Goal: Task Accomplishment & Management: Manage account settings

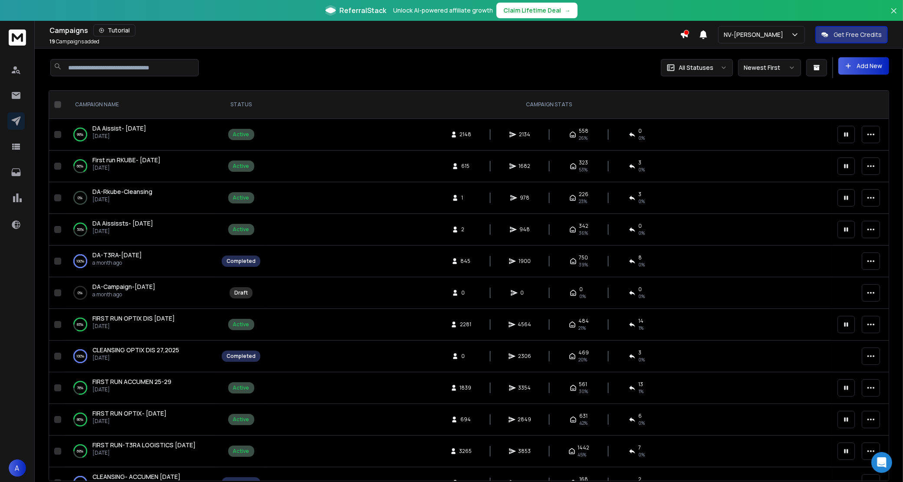
click at [118, 255] on span "DA-T3RA-[DATE]" at bounding box center [116, 255] width 49 height 8
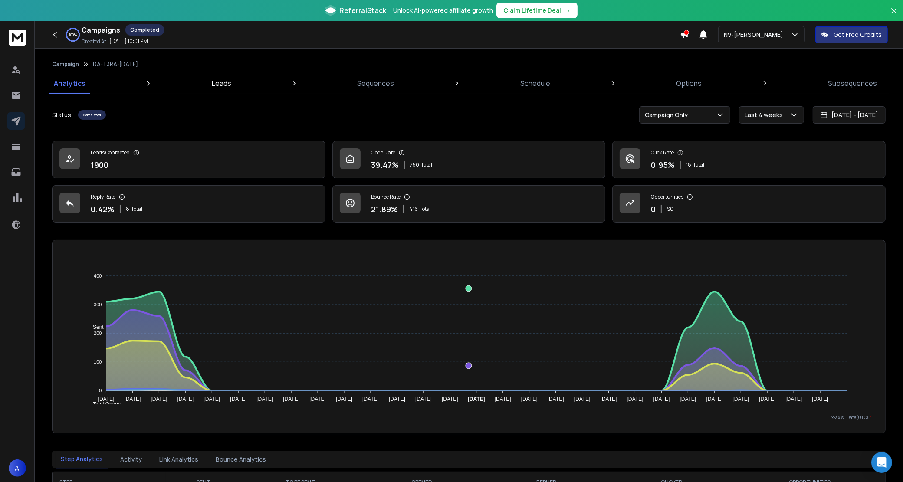
click at [223, 82] on p "Leads" at bounding box center [222, 83] width 20 height 10
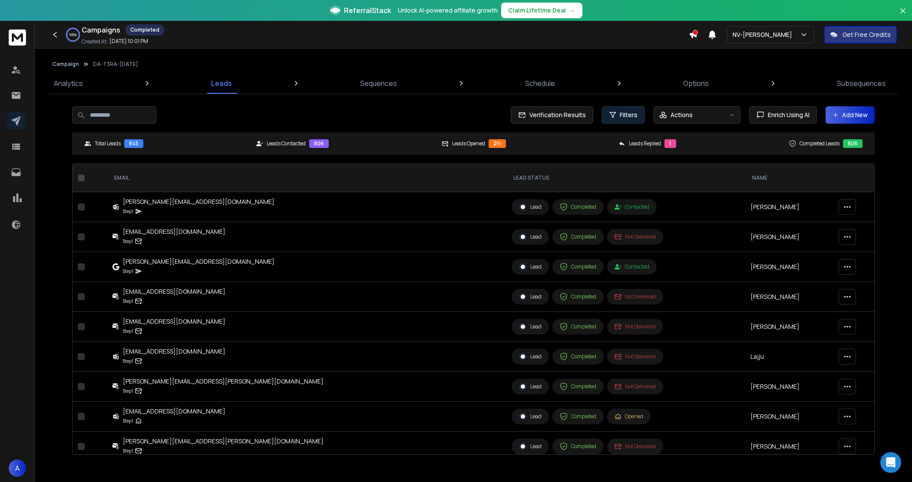
click at [621, 114] on span "Filters" at bounding box center [628, 115] width 18 height 9
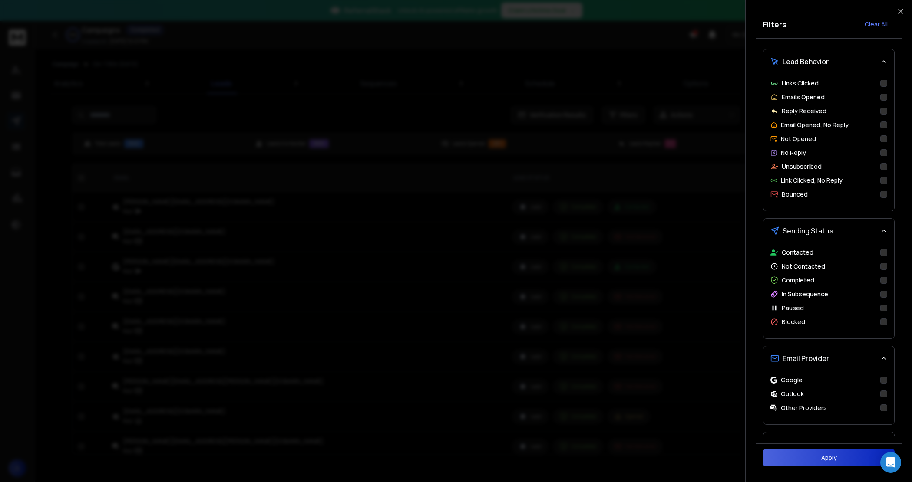
click at [880, 194] on button "Bounced" at bounding box center [883, 194] width 7 height 7
click at [830, 455] on button "Apply" at bounding box center [829, 457] width 132 height 17
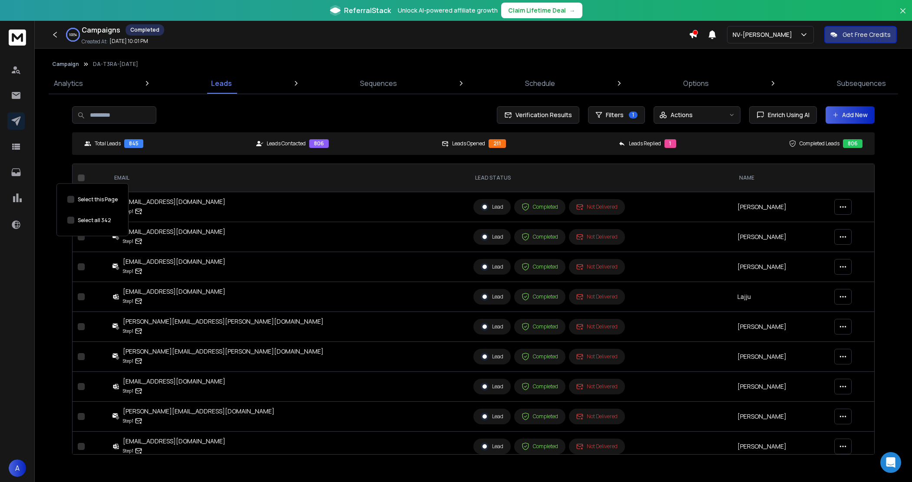
click at [82, 178] on button "Select this Page" at bounding box center [81, 177] width 7 height 7
click at [72, 222] on button "Select this Page" at bounding box center [70, 220] width 7 height 7
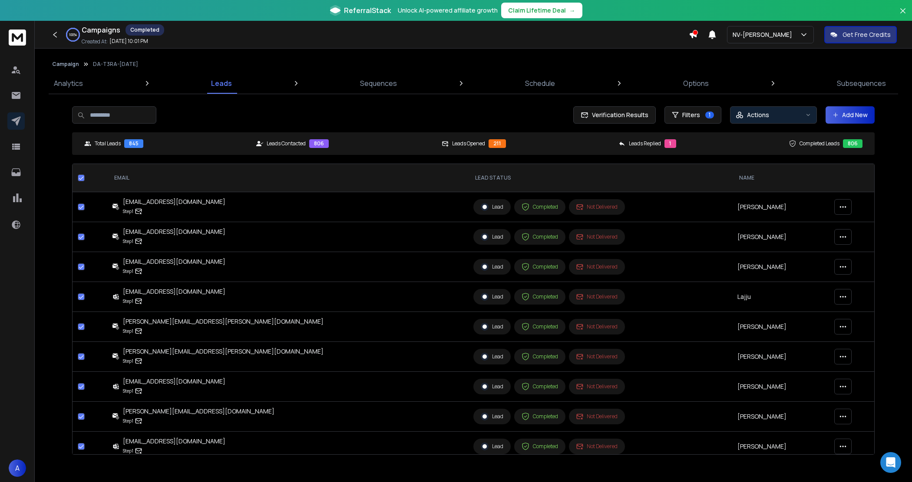
click at [773, 116] on div "Actions" at bounding box center [768, 115] width 66 height 9
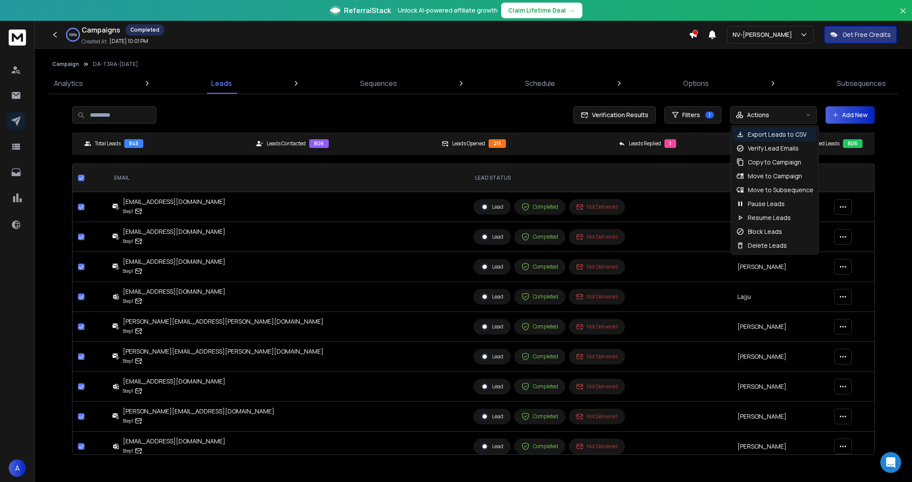
click at [773, 135] on p "Export Leads to CSV" at bounding box center [776, 134] width 59 height 9
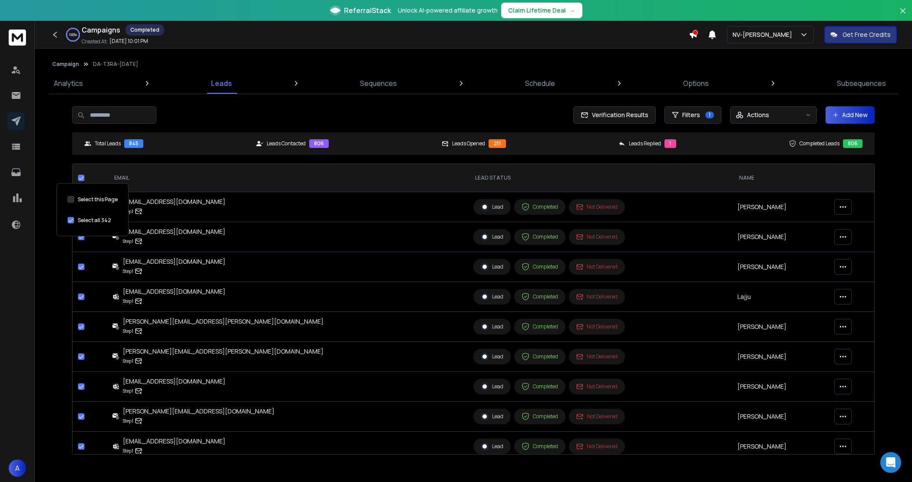
click at [79, 179] on button "Select this Page" at bounding box center [81, 177] width 7 height 7
click at [78, 177] on button "Select this Page" at bounding box center [81, 177] width 7 height 7
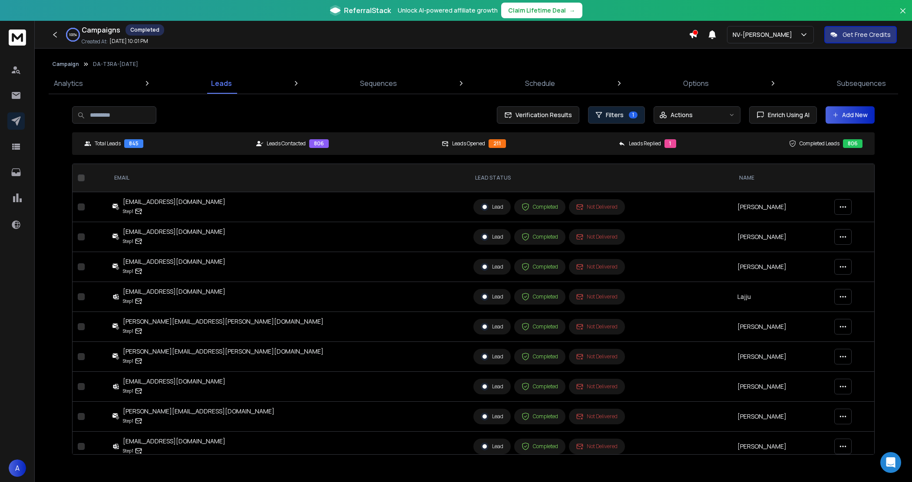
click at [602, 115] on button "Filters 1" at bounding box center [616, 114] width 57 height 17
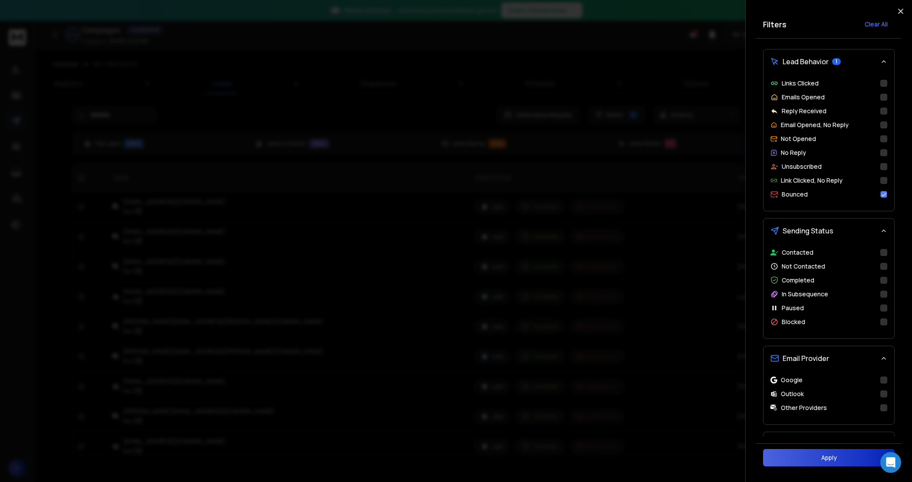
click at [897, 10] on icon "button" at bounding box center [900, 11] width 9 height 9
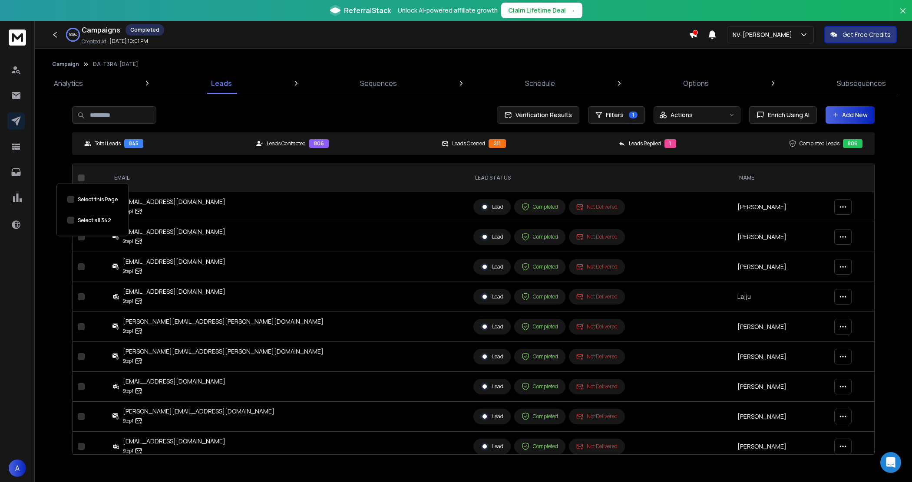
click at [81, 179] on button "Select this Page" at bounding box center [81, 177] width 7 height 7
click at [73, 219] on button "Select this Page" at bounding box center [70, 220] width 7 height 7
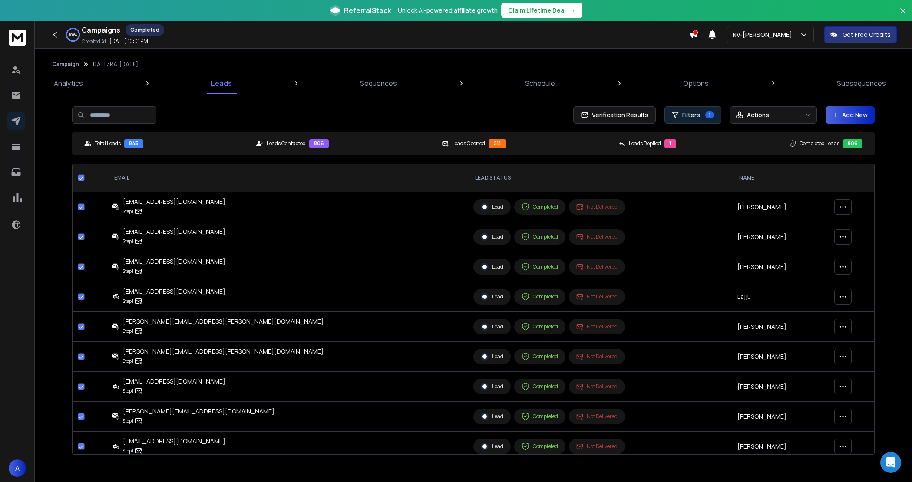
click at [708, 113] on span "1" at bounding box center [709, 115] width 9 height 7
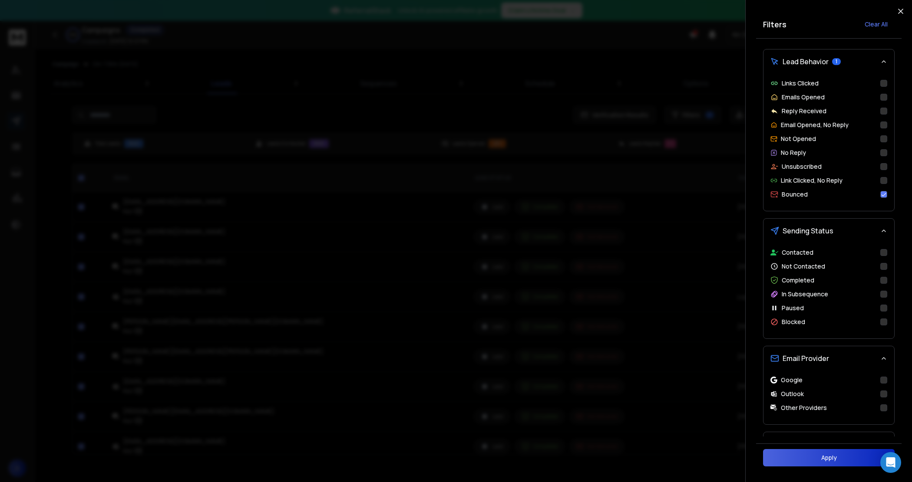
click at [900, 13] on icon "button" at bounding box center [900, 11] width 9 height 9
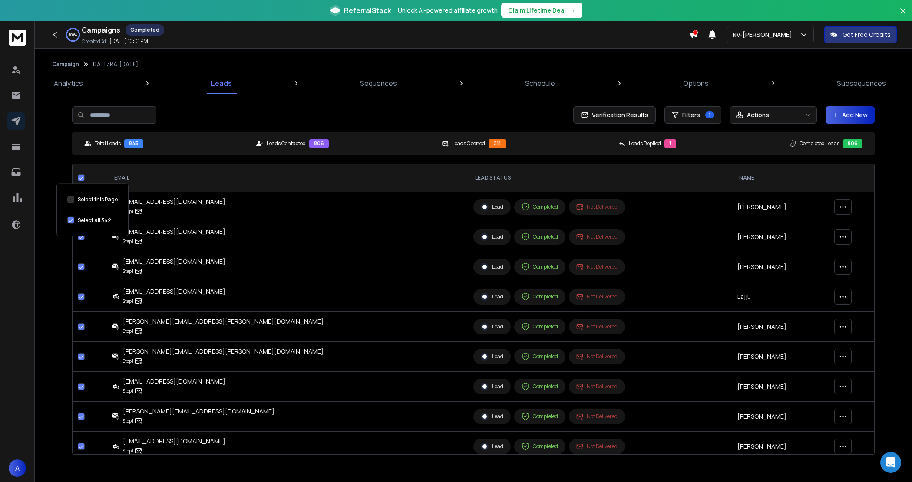
click at [81, 175] on button "Select this Page" at bounding box center [81, 177] width 7 height 7
click at [73, 220] on button "Select this Page" at bounding box center [70, 220] width 7 height 7
click at [632, 171] on th "LEAD STATUS" at bounding box center [600, 178] width 264 height 28
click at [795, 104] on div "Verification Results Filters 1 Actions Add New Total Leads 845 Leads Contacted …" at bounding box center [473, 276] width 849 height 347
click at [800, 114] on div "Actions" at bounding box center [768, 115] width 66 height 9
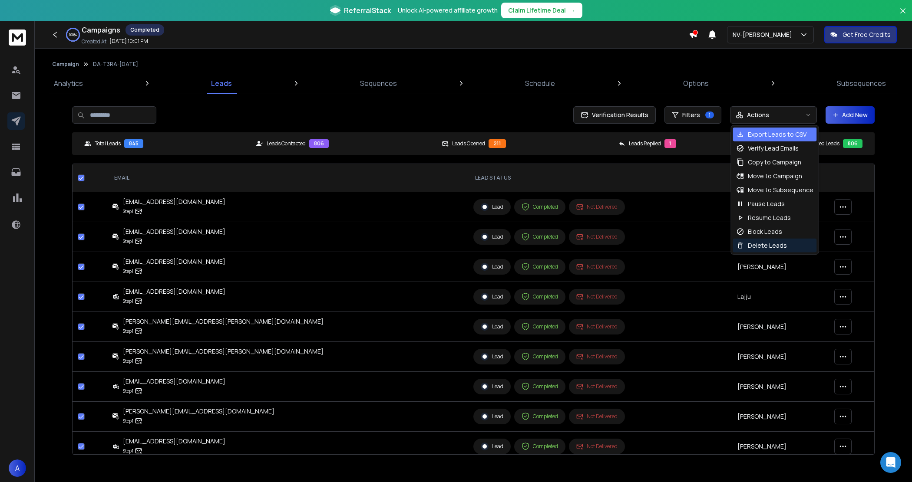
click at [747, 244] on div "Delete Leads" at bounding box center [761, 245] width 50 height 9
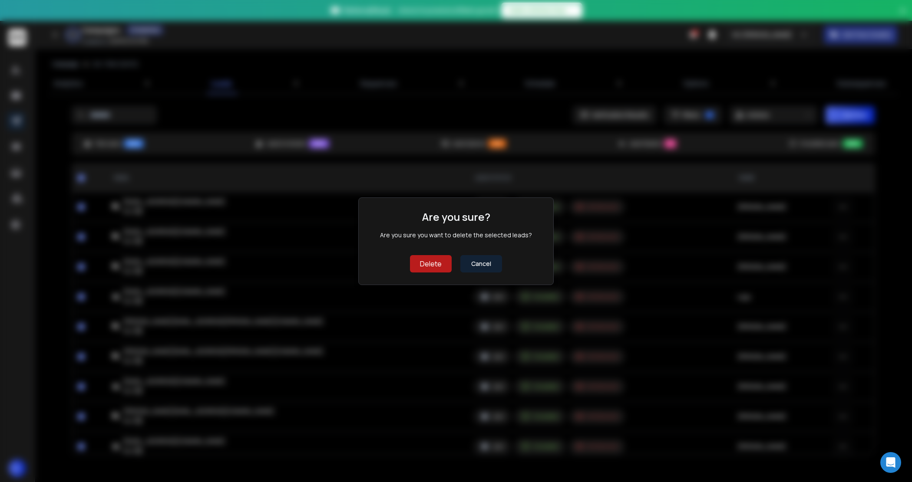
click at [431, 267] on button "Delete" at bounding box center [431, 263] width 42 height 17
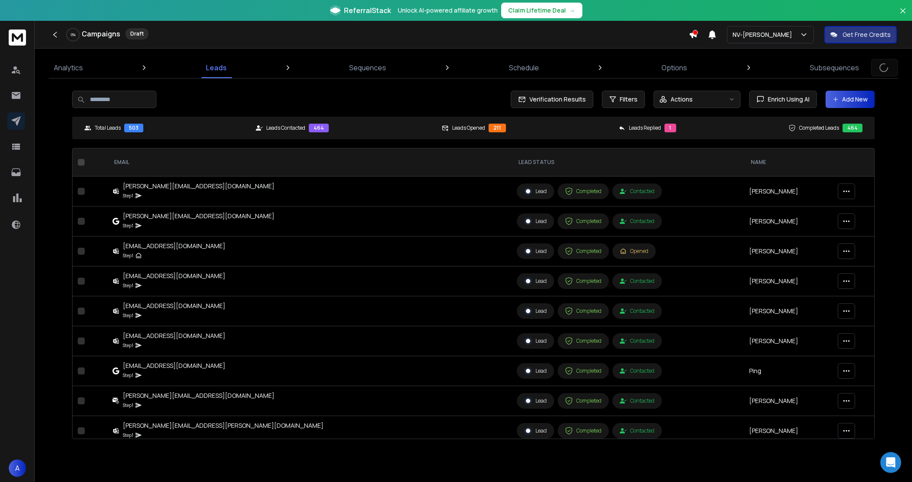
click at [272, 126] on p "Leads Contacted" at bounding box center [285, 128] width 39 height 7
click at [70, 66] on p "Analytics" at bounding box center [68, 68] width 29 height 10
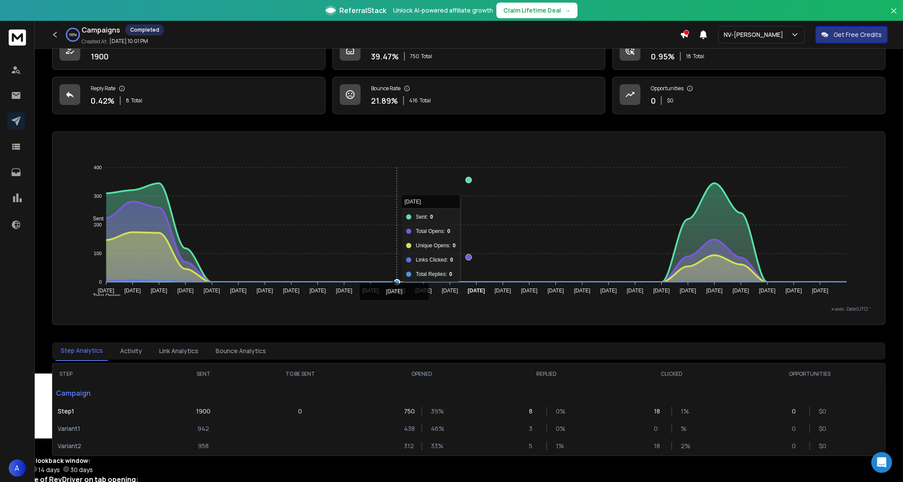
scroll to position [118, 0]
